Goal: Check status

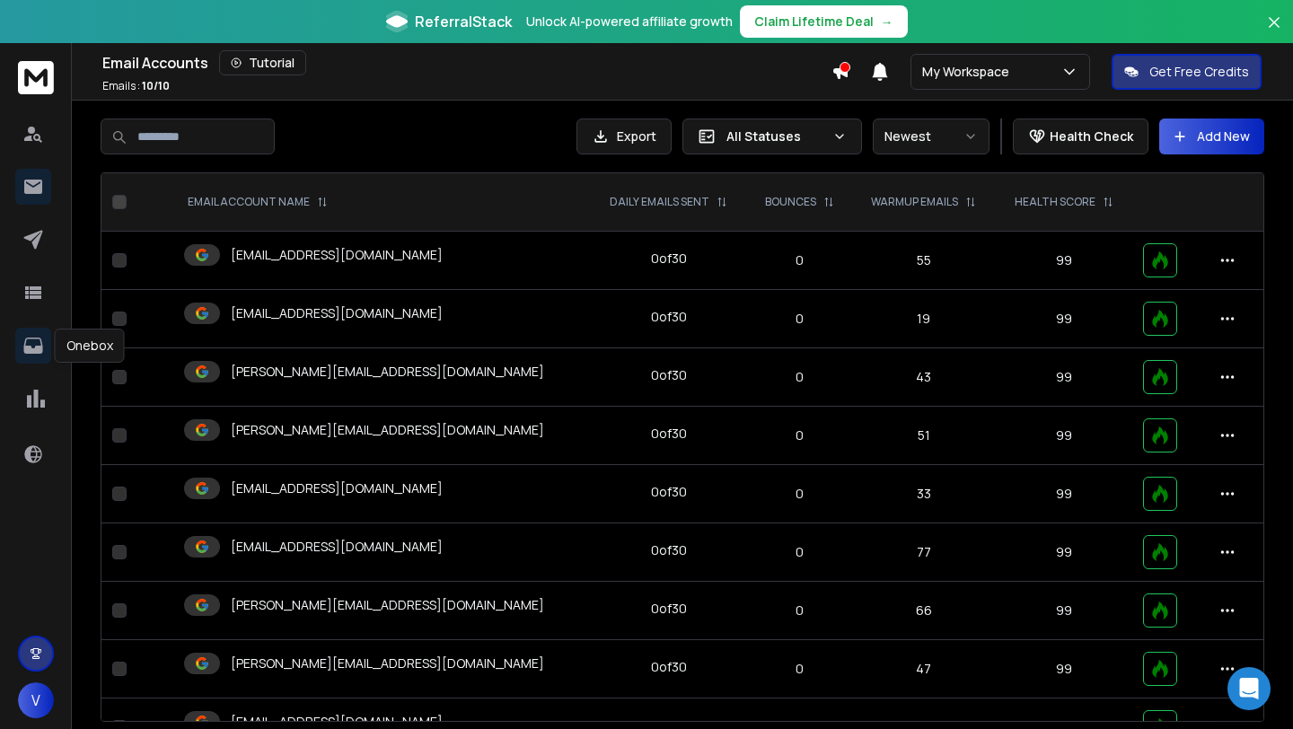
click at [33, 347] on icon at bounding box center [33, 346] width 22 height 22
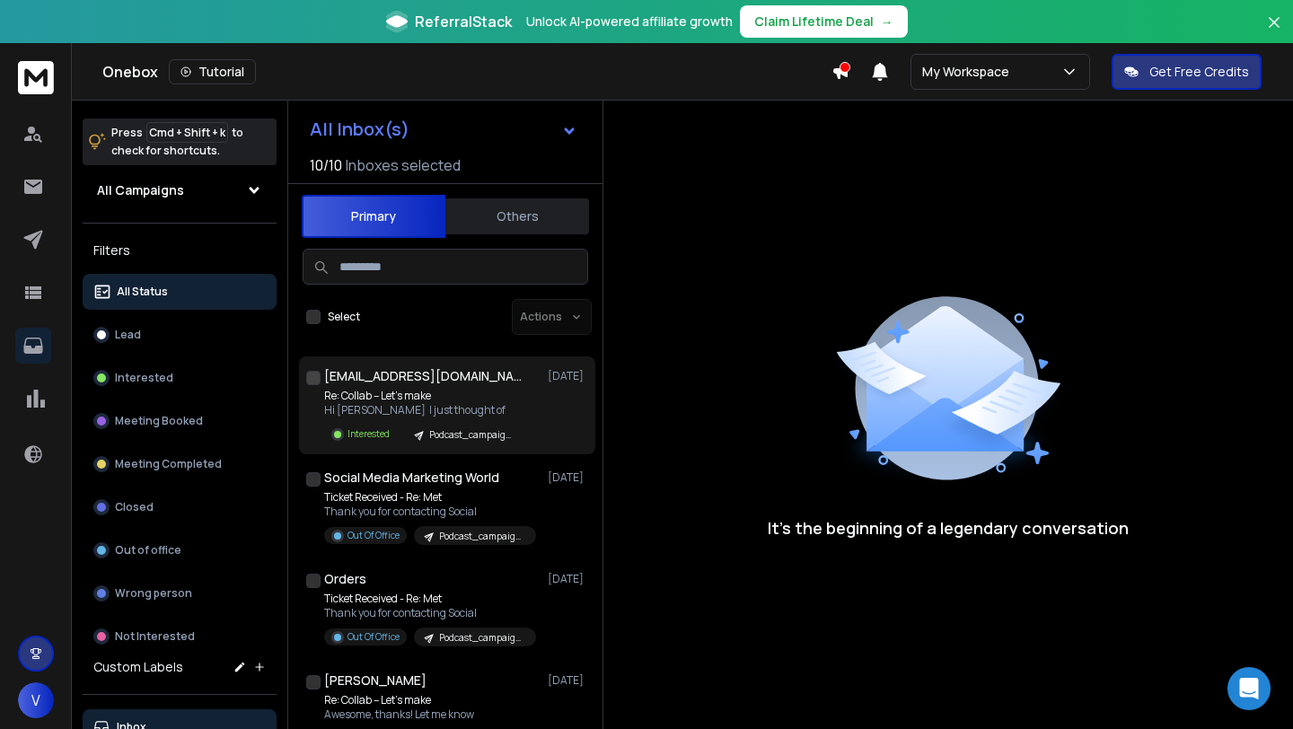
click at [394, 410] on p "Hi [PERSON_NAME] I just thought of" at bounding box center [425, 410] width 202 height 14
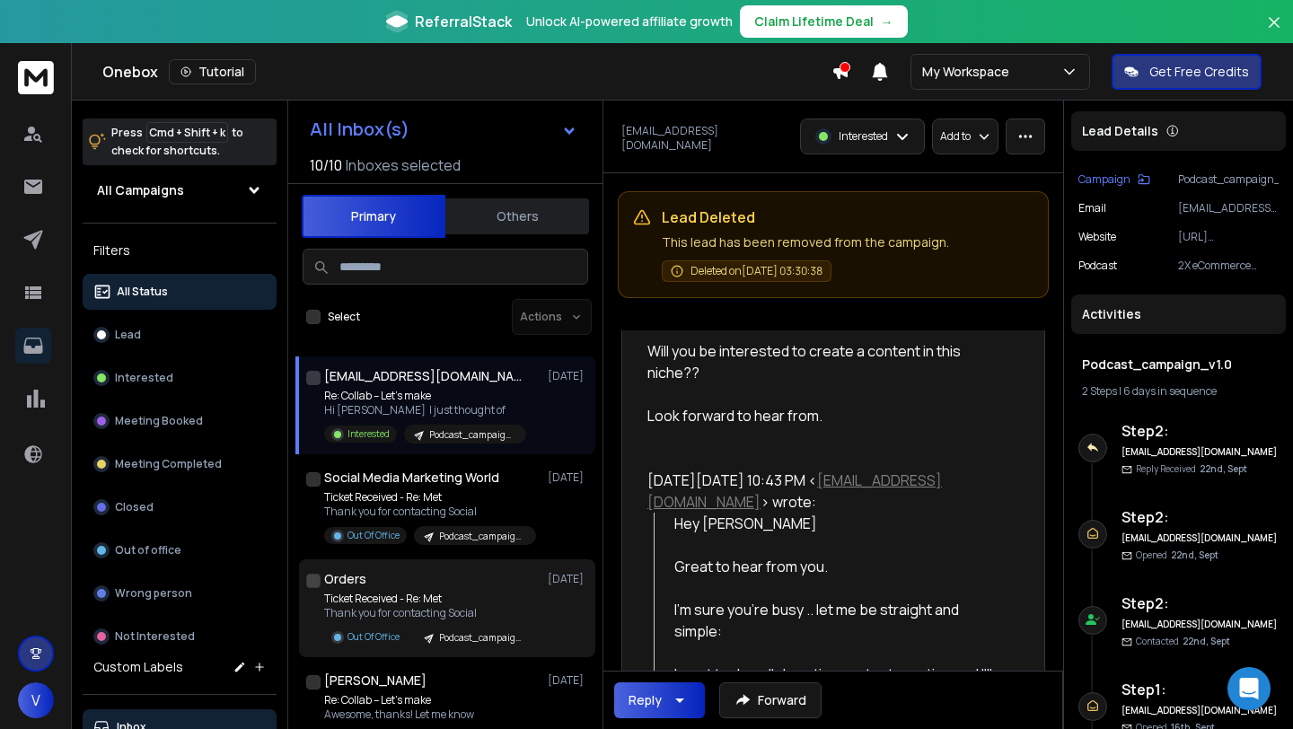
scroll to position [128, 0]
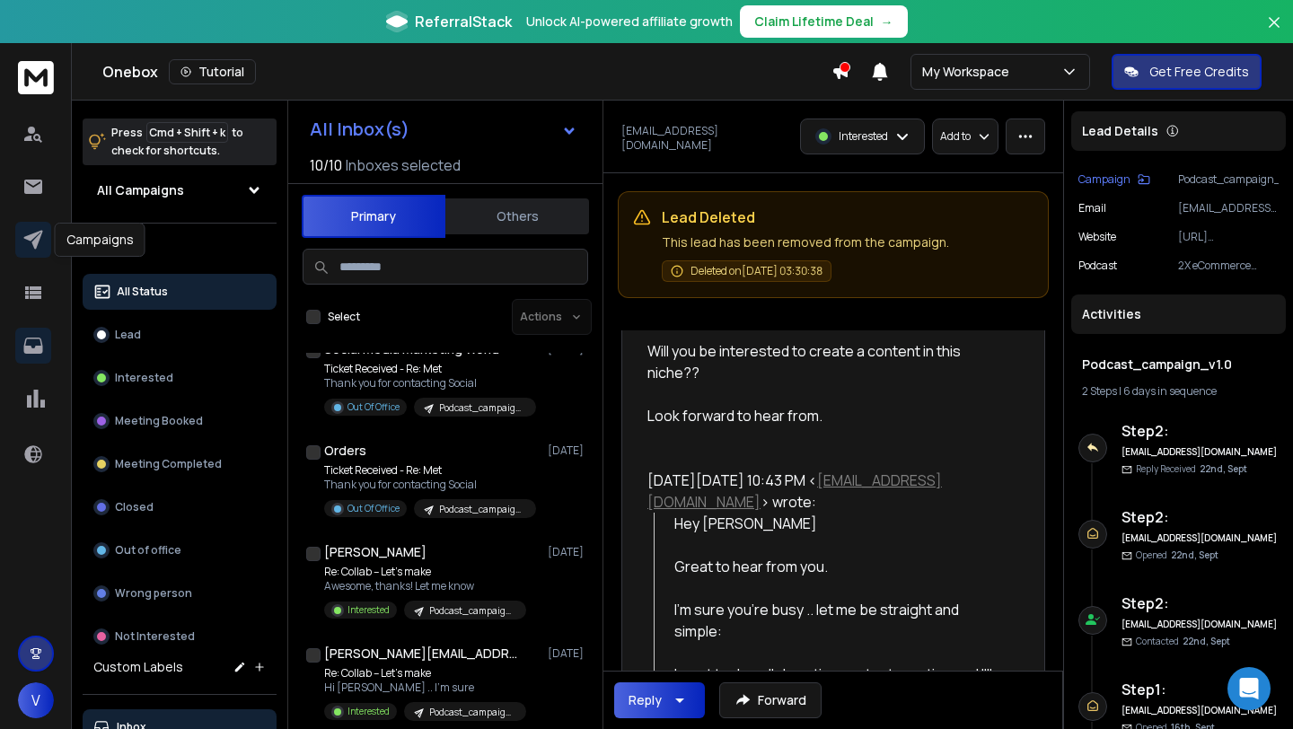
click at [37, 241] on icon at bounding box center [32, 240] width 19 height 19
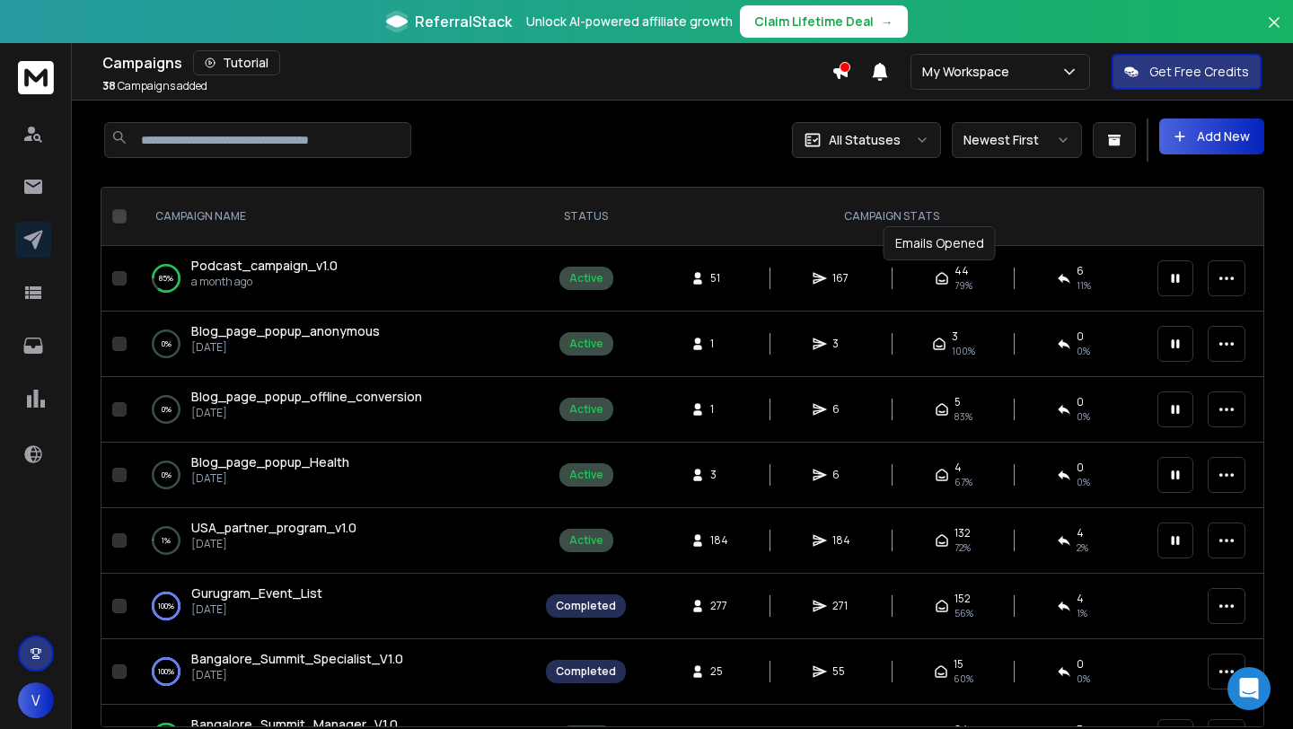
click at [955, 285] on span "79 %" at bounding box center [964, 285] width 18 height 14
